Goal: Find specific page/section: Find specific page/section

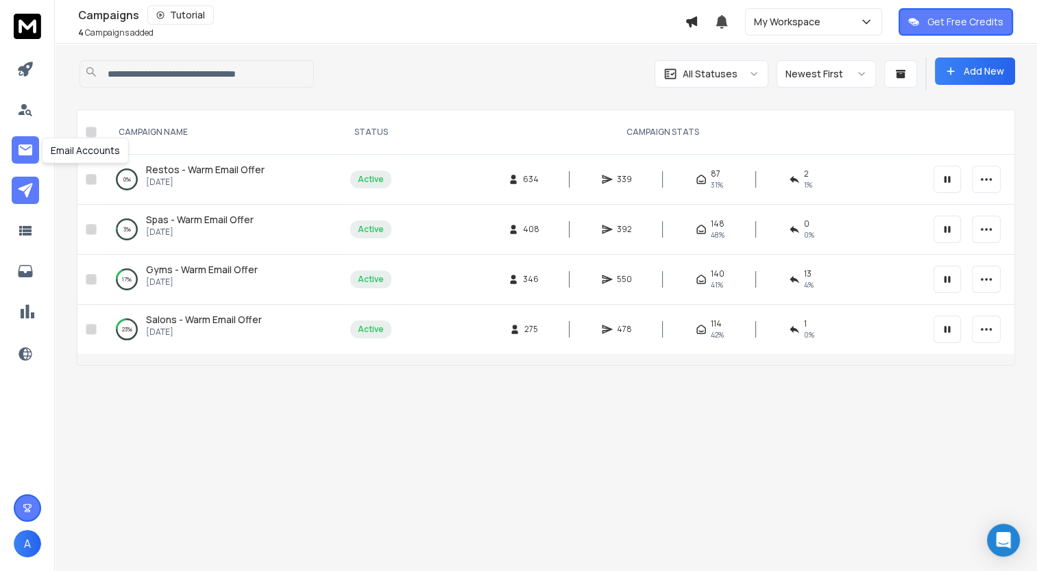
click at [27, 155] on icon at bounding box center [26, 150] width 14 height 11
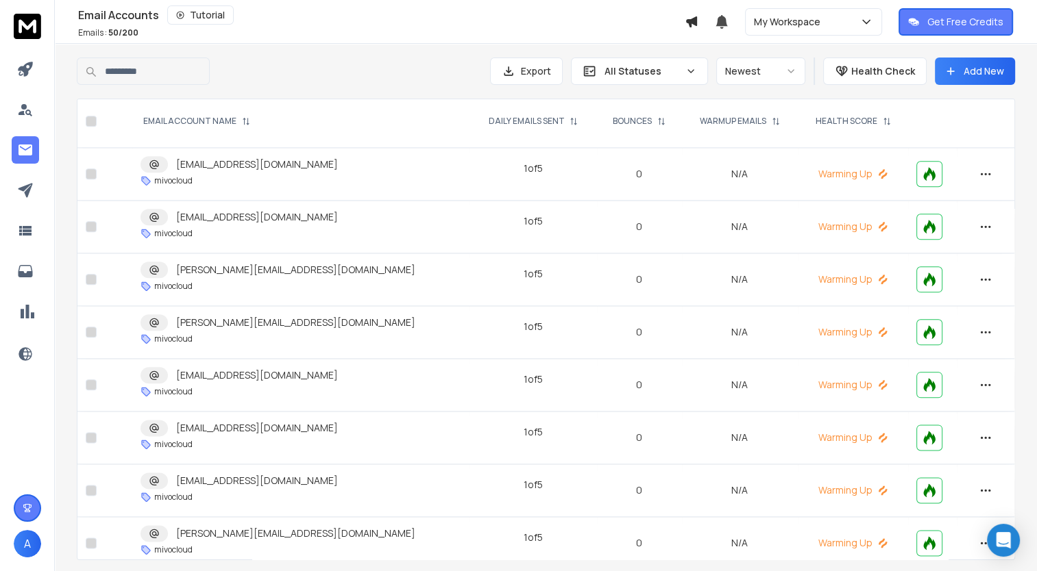
scroll to position [1713, 0]
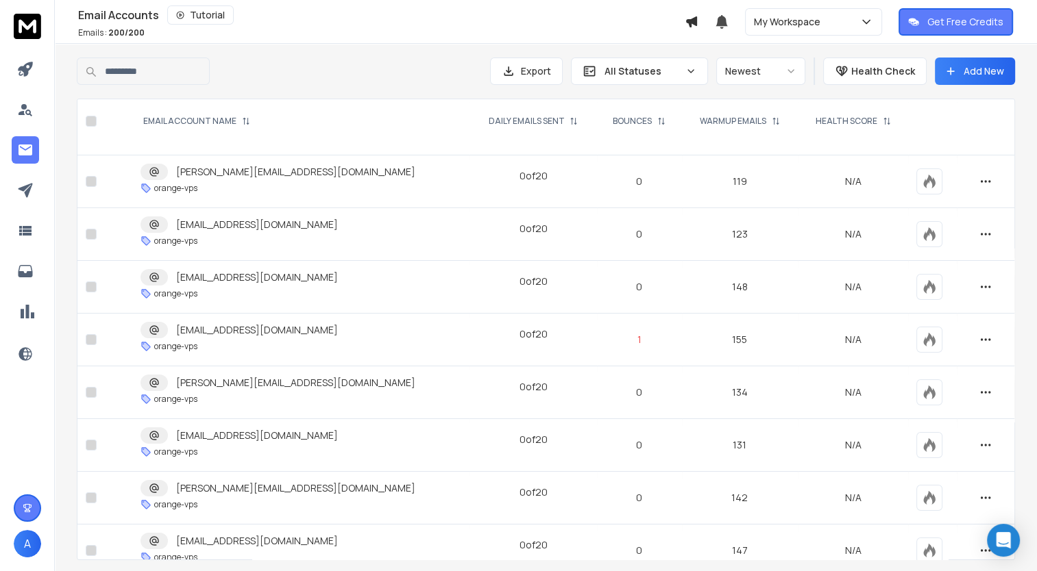
scroll to position [9776, 0]
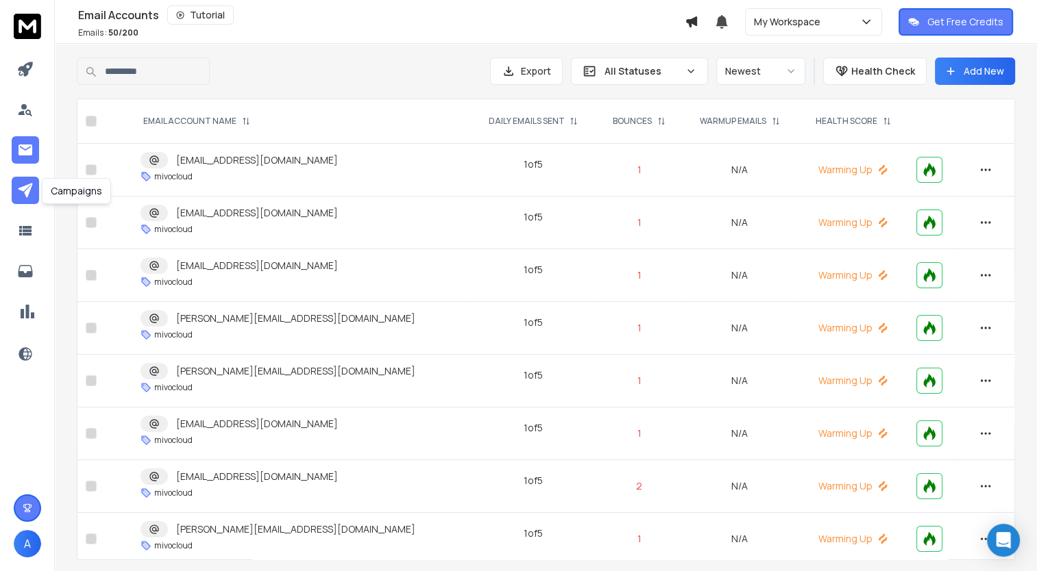
click at [27, 187] on icon at bounding box center [25, 191] width 14 height 14
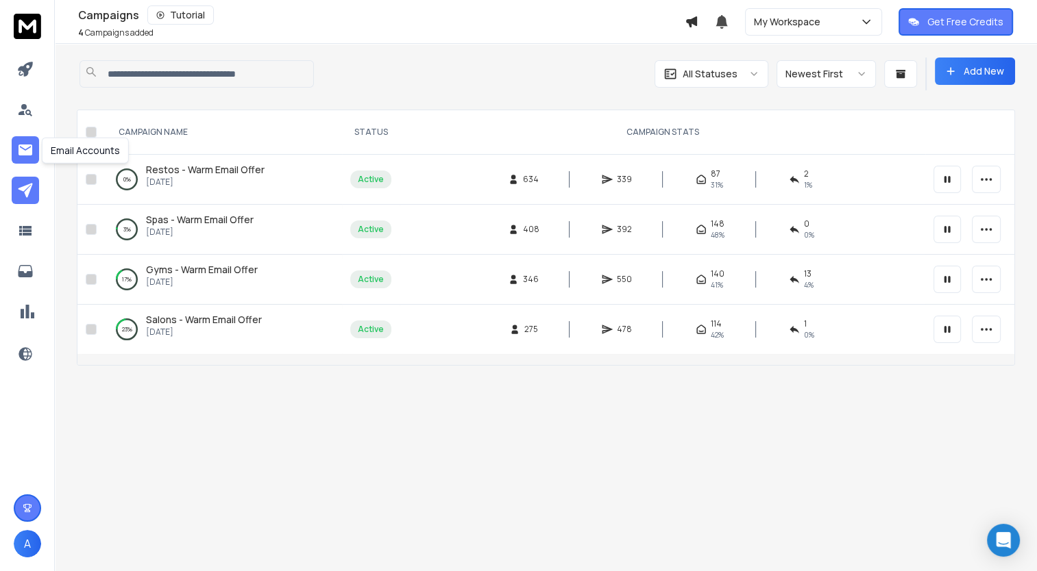
click at [24, 152] on icon at bounding box center [26, 150] width 14 height 11
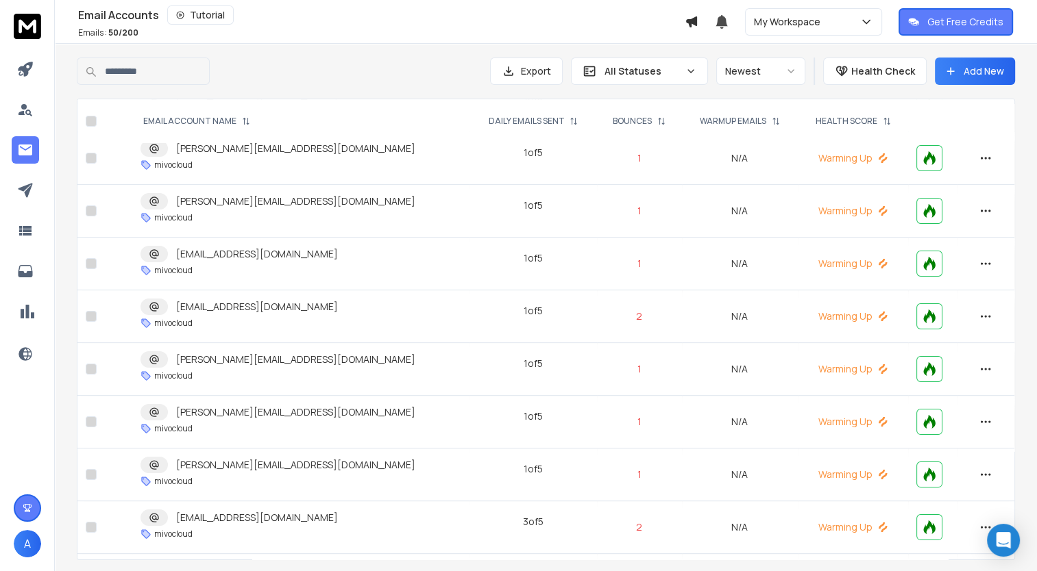
scroll to position [206, 0]
